Goal: Find specific page/section: Find specific page/section

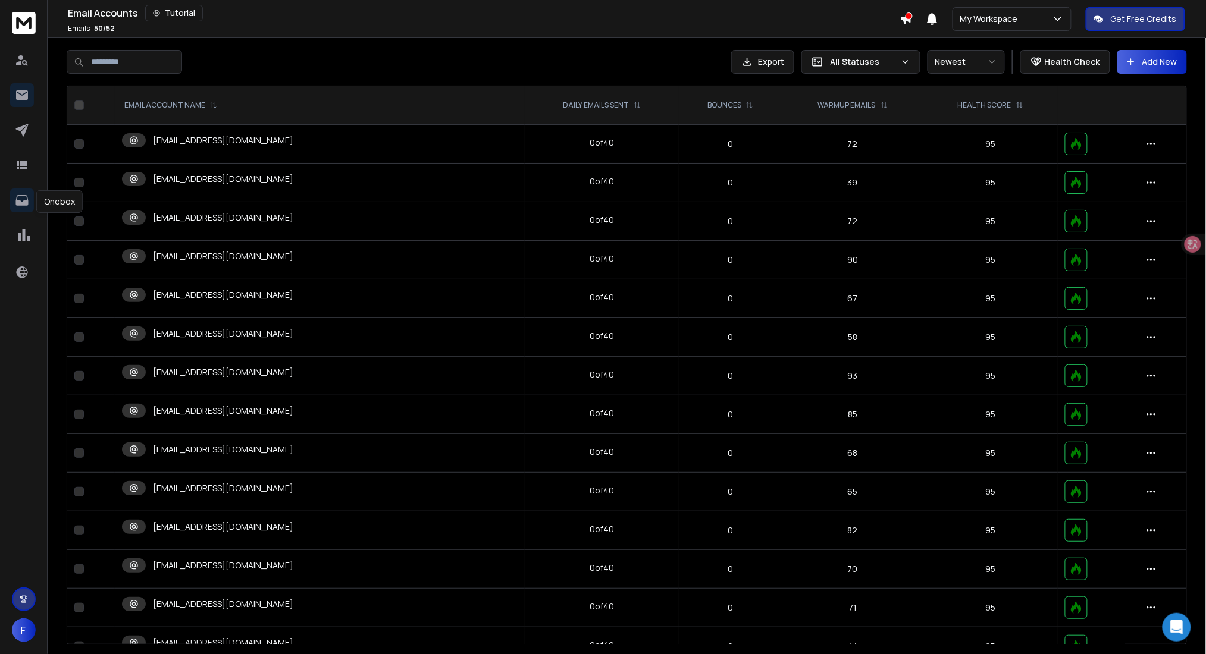
click at [24, 199] on icon at bounding box center [22, 200] width 14 height 14
